Goal: Task Accomplishment & Management: Manage account settings

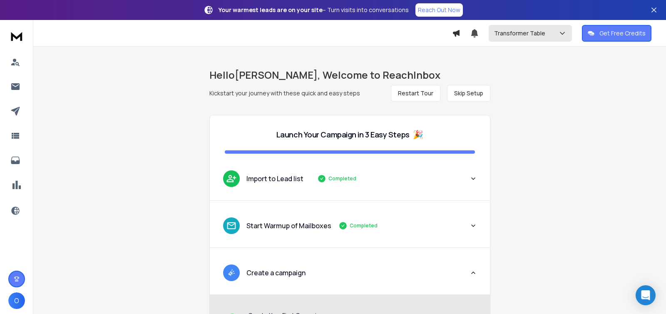
click at [529, 31] on p "Transformer Table" at bounding box center [521, 33] width 55 height 8
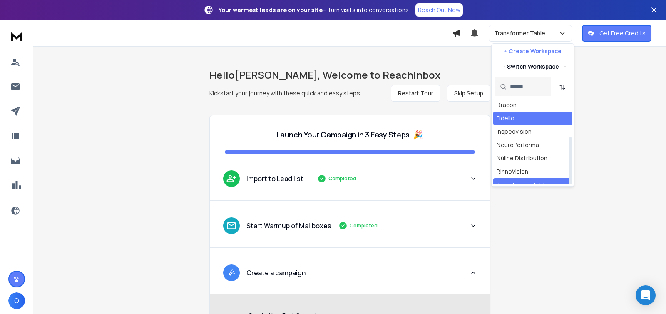
scroll to position [63, 0]
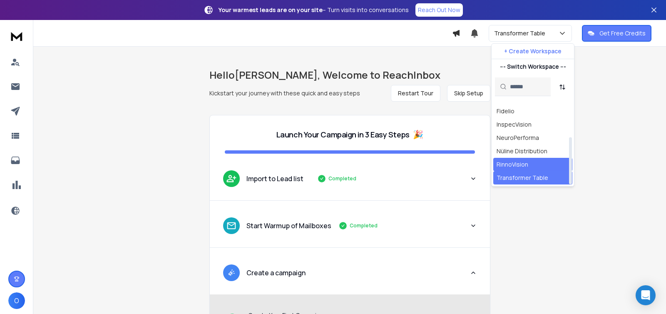
click at [516, 162] on div "RinnoVision" at bounding box center [513, 164] width 32 height 8
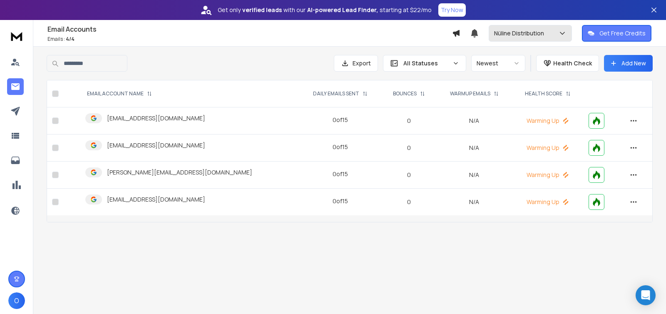
click at [545, 34] on p "Nüline Distribution" at bounding box center [520, 33] width 53 height 8
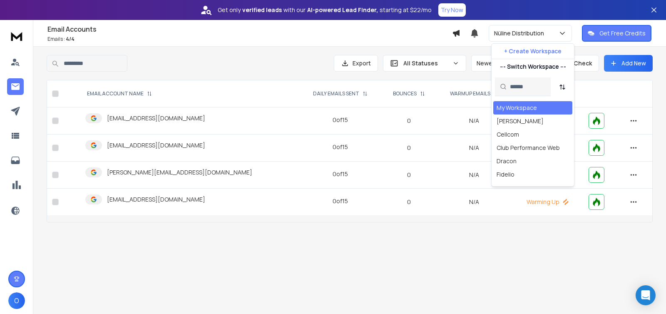
click at [363, 250] on div "Get only verified leads with our AI-powered Lead Finder, starting at $22/mo Try…" at bounding box center [333, 157] width 666 height 314
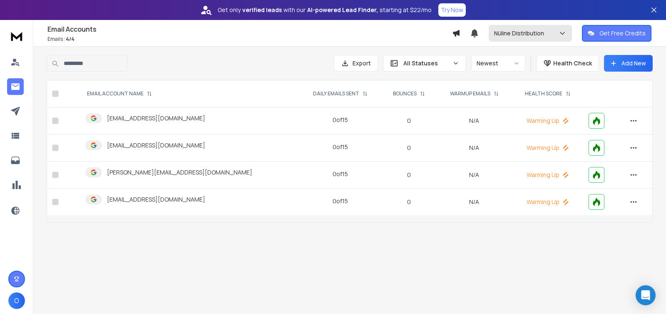
click at [522, 36] on p "Nüline Distribution" at bounding box center [520, 33] width 53 height 8
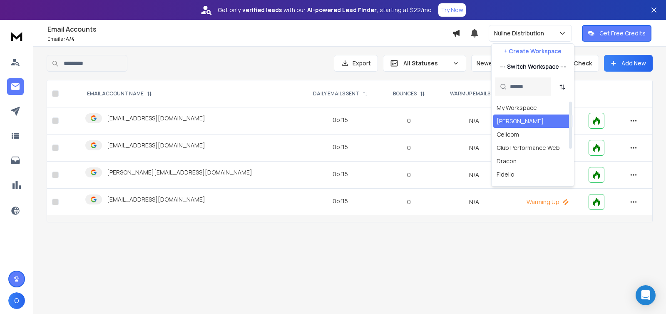
click at [515, 115] on div "Balko" at bounding box center [532, 121] width 79 height 13
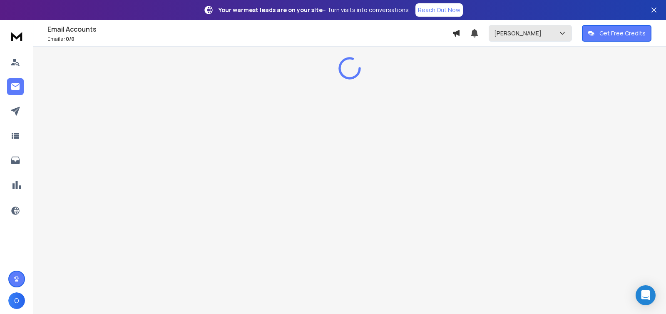
click at [529, 32] on div "[PERSON_NAME]" at bounding box center [530, 33] width 72 height 8
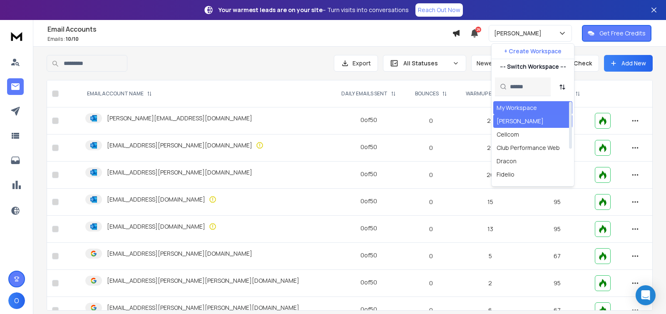
click at [525, 106] on div "My Workspace" at bounding box center [517, 108] width 40 height 8
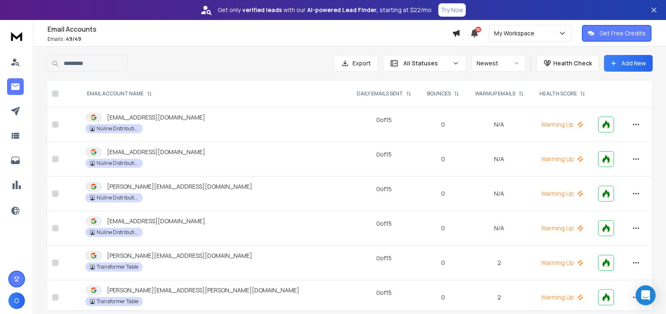
click at [87, 66] on input at bounding box center [87, 63] width 81 height 17
type input "******"
